Goal: Information Seeking & Learning: Check status

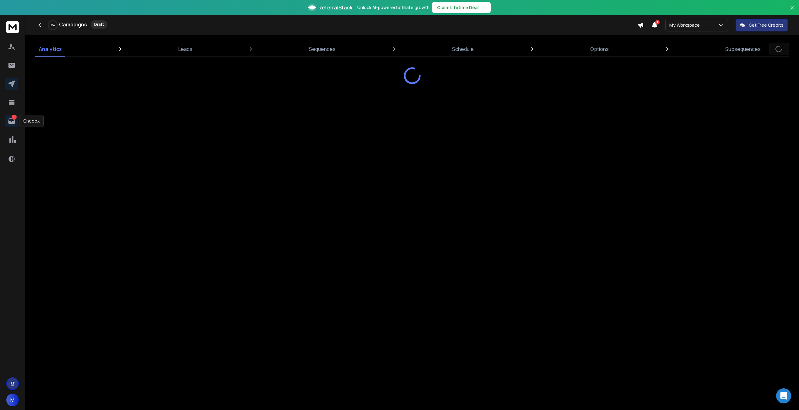
click at [10, 119] on icon at bounding box center [12, 121] width 8 height 8
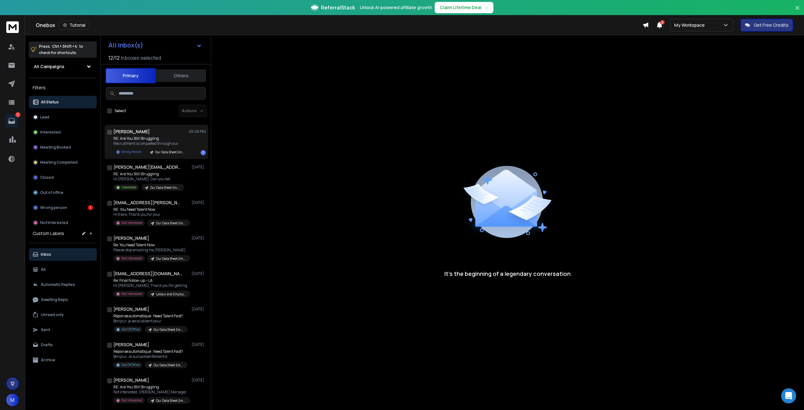
click at [147, 141] on p "Recruitment is completed through our" at bounding box center [150, 143] width 75 height 5
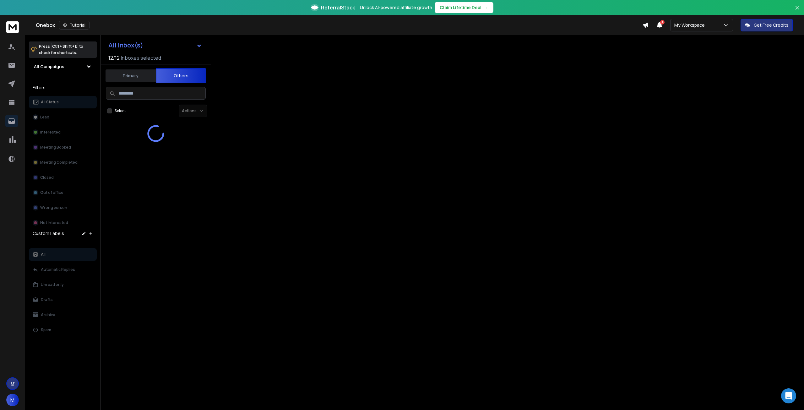
click at [172, 72] on button "Others" at bounding box center [181, 75] width 50 height 15
click at [135, 72] on button "Primary" at bounding box center [131, 75] width 50 height 15
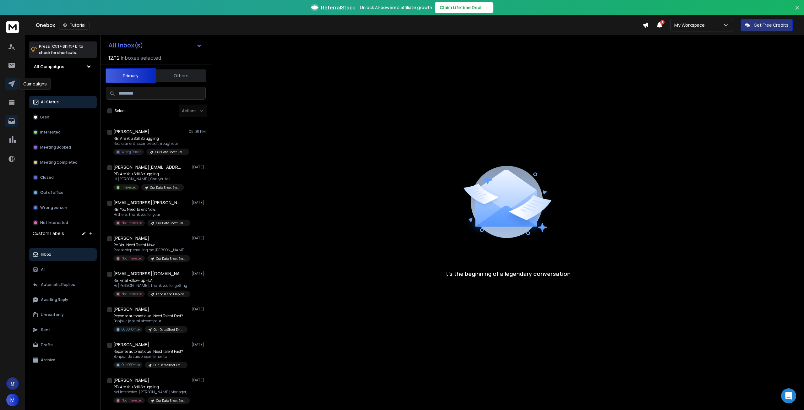
click at [12, 84] on icon at bounding box center [11, 84] width 7 height 7
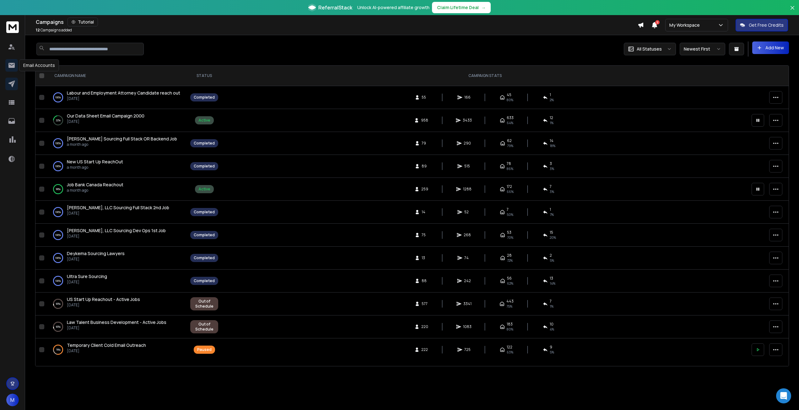
click at [10, 65] on icon at bounding box center [11, 65] width 6 height 5
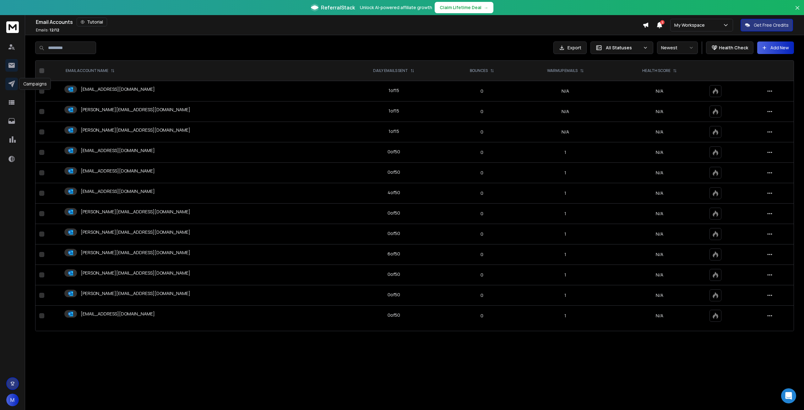
click at [13, 82] on icon at bounding box center [11, 84] width 7 height 7
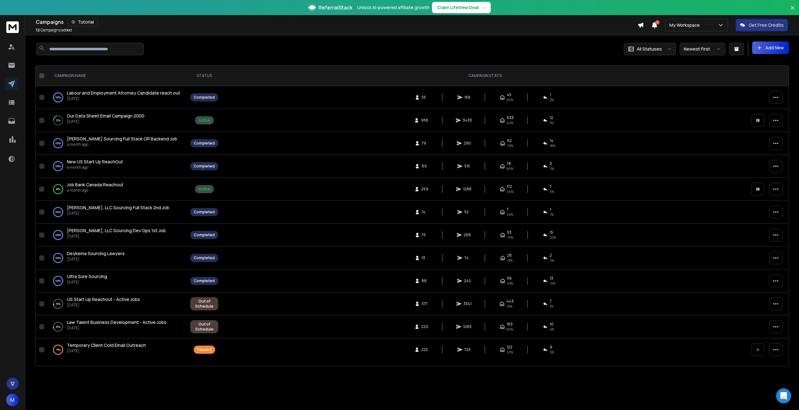
click at [133, 191] on div "99 % Job Bank Canada Reachout a month ago" at bounding box center [116, 189] width 127 height 15
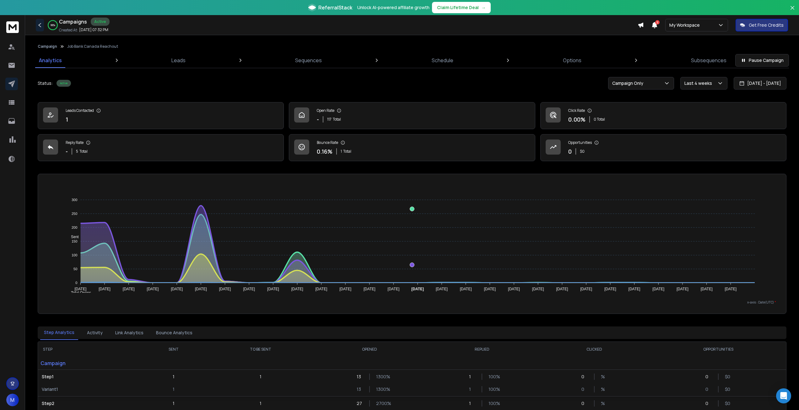
click at [41, 27] on icon at bounding box center [40, 25] width 6 height 6
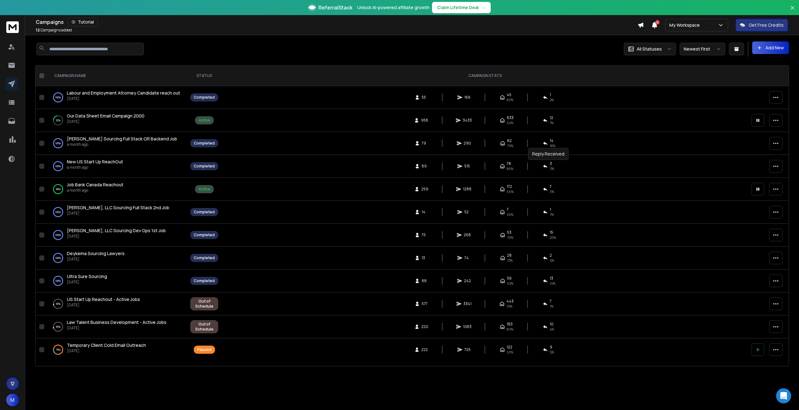
click at [554, 167] on p "3 3 %" at bounding box center [553, 166] width 6 height 10
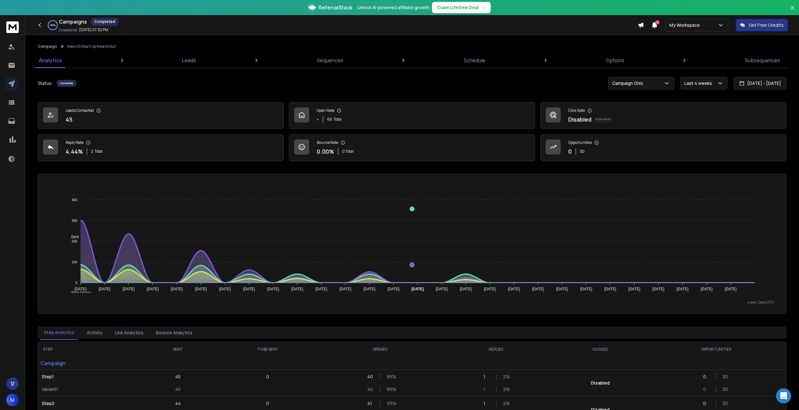
click at [216, 148] on link "Reply Rate 4.44 % 2 Total" at bounding box center [161, 147] width 246 height 27
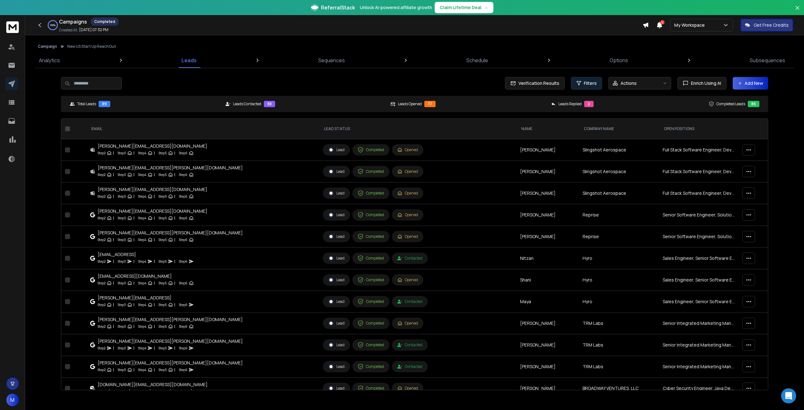
click at [591, 84] on span "Filters" at bounding box center [590, 83] width 13 height 6
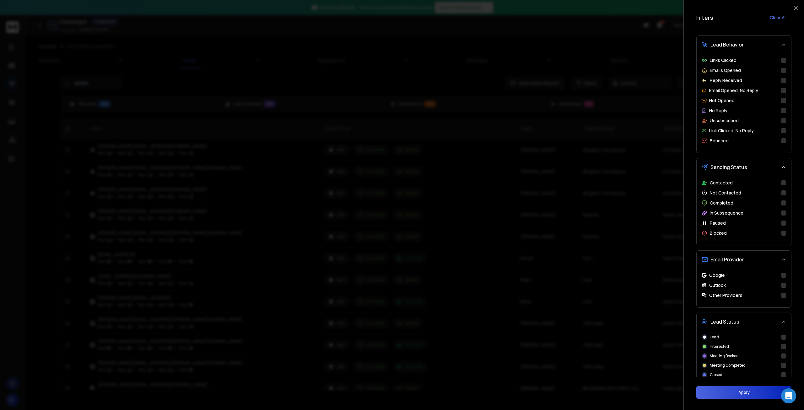
click at [722, 79] on p "Reply Received" at bounding box center [726, 80] width 32 height 6
click at [781, 79] on button "Reply Received" at bounding box center [783, 80] width 5 height 5
click at [744, 395] on button "Apply" at bounding box center [743, 392] width 95 height 13
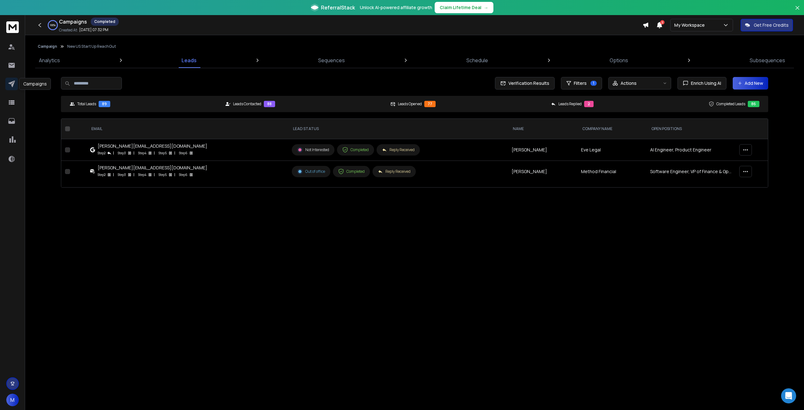
click at [17, 89] on link at bounding box center [11, 84] width 13 height 13
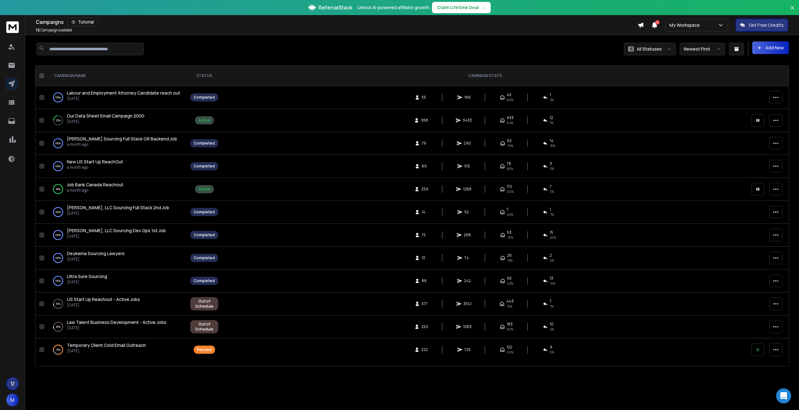
click at [316, 113] on td "958 3433 633 64 % 12 1 %" at bounding box center [485, 120] width 526 height 23
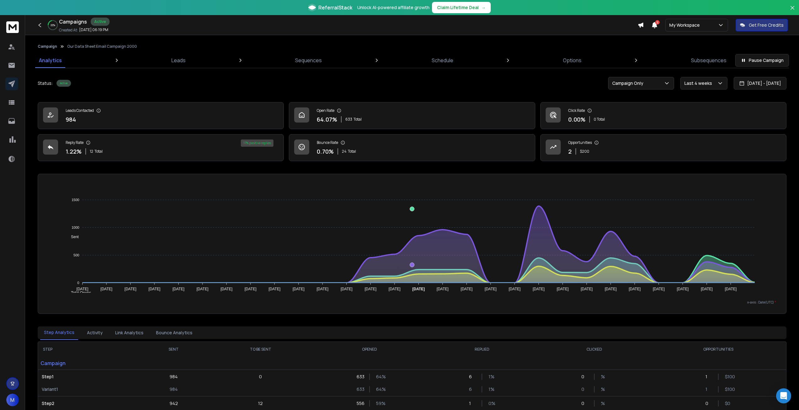
click at [153, 144] on link "Reply Rate 1.22 % 12 Total 17 % positive replies" at bounding box center [161, 147] width 246 height 27
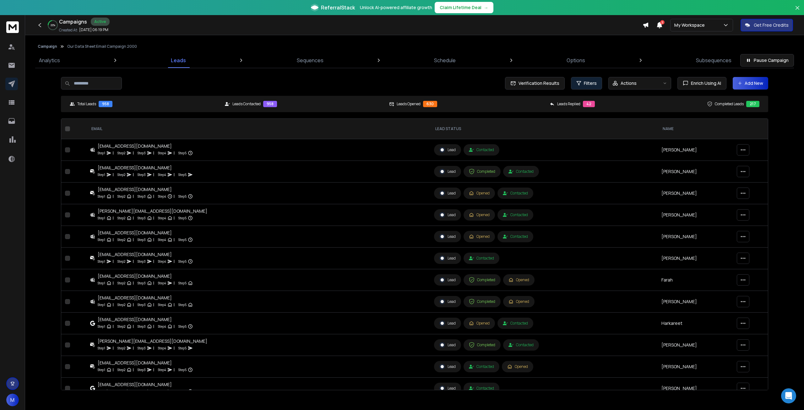
click at [597, 83] on span "Filters" at bounding box center [590, 83] width 13 height 6
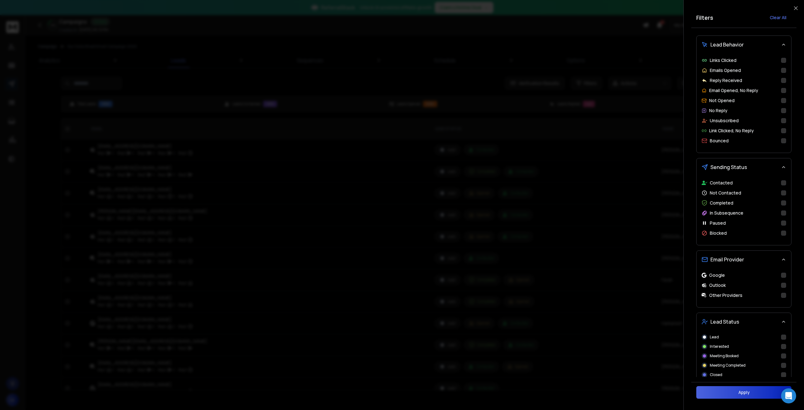
click at [729, 79] on p "Reply Received" at bounding box center [726, 80] width 32 height 6
click at [781, 79] on button "Reply Received" at bounding box center [783, 80] width 5 height 5
click at [727, 400] on div "Apply" at bounding box center [743, 392] width 105 height 20
click at [727, 396] on button "Apply" at bounding box center [743, 392] width 95 height 13
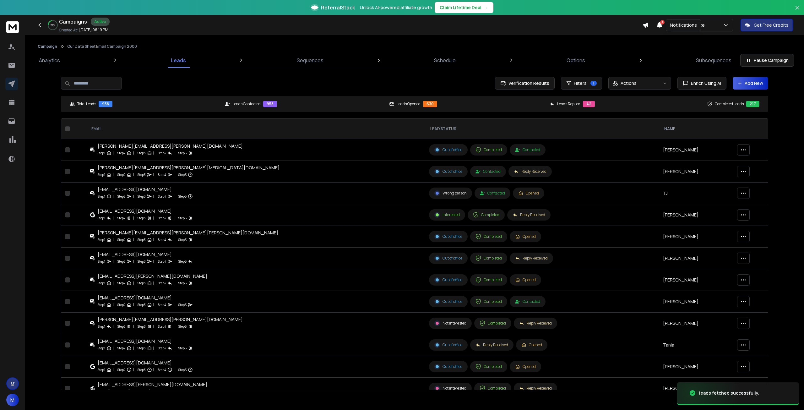
click at [662, 25] on icon at bounding box center [660, 25] width 6 height 6
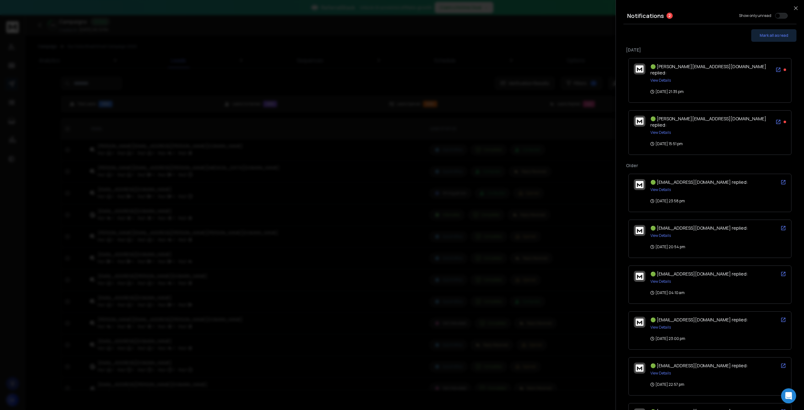
click at [775, 31] on button "Mark all as read" at bounding box center [773, 35] width 45 height 13
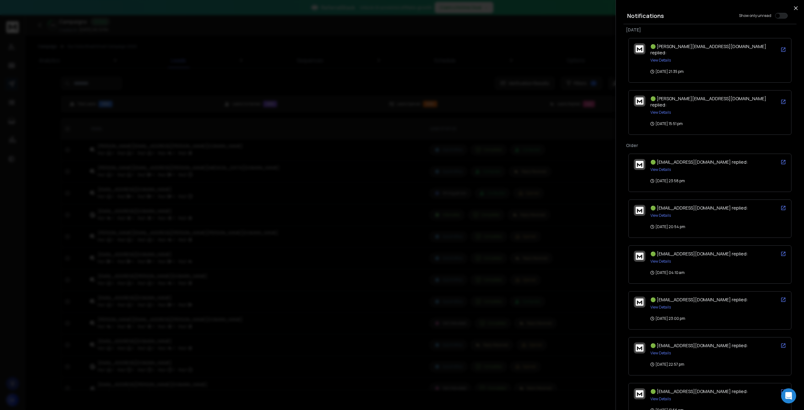
click at [795, 8] on icon "button" at bounding box center [796, 8] width 6 height 6
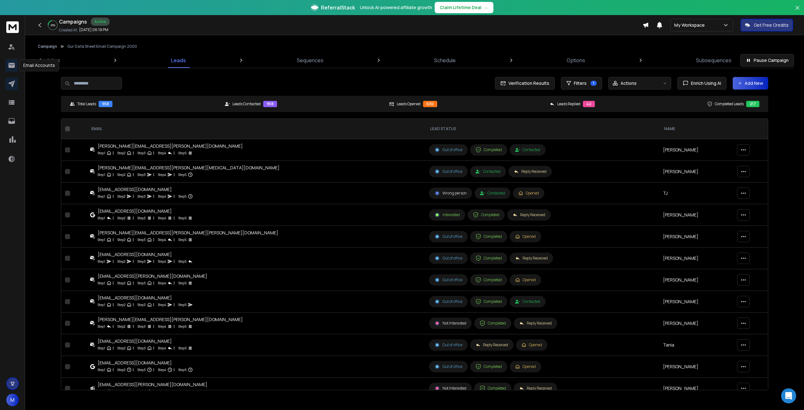
click at [12, 63] on icon at bounding box center [11, 65] width 6 height 5
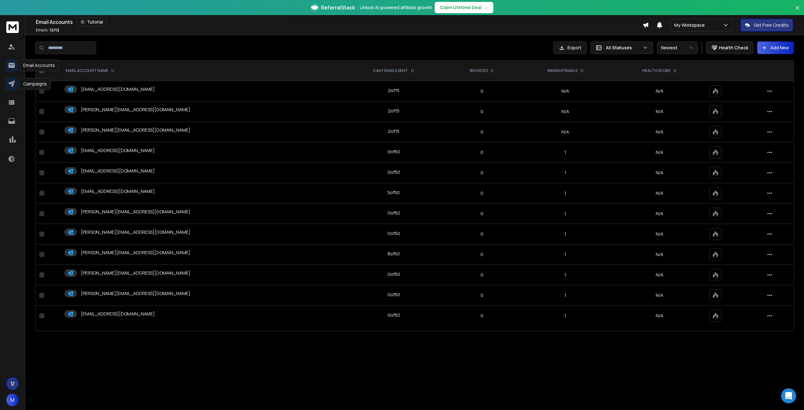
click at [15, 79] on link at bounding box center [11, 84] width 13 height 13
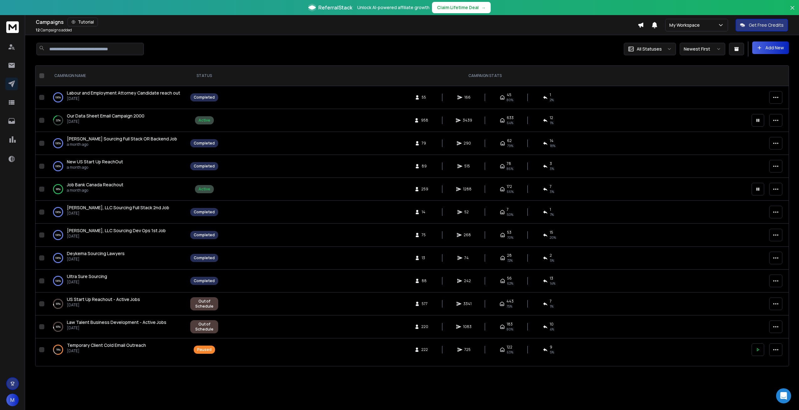
scroll to position [48, 0]
